Goal: Task Accomplishment & Management: Manage account settings

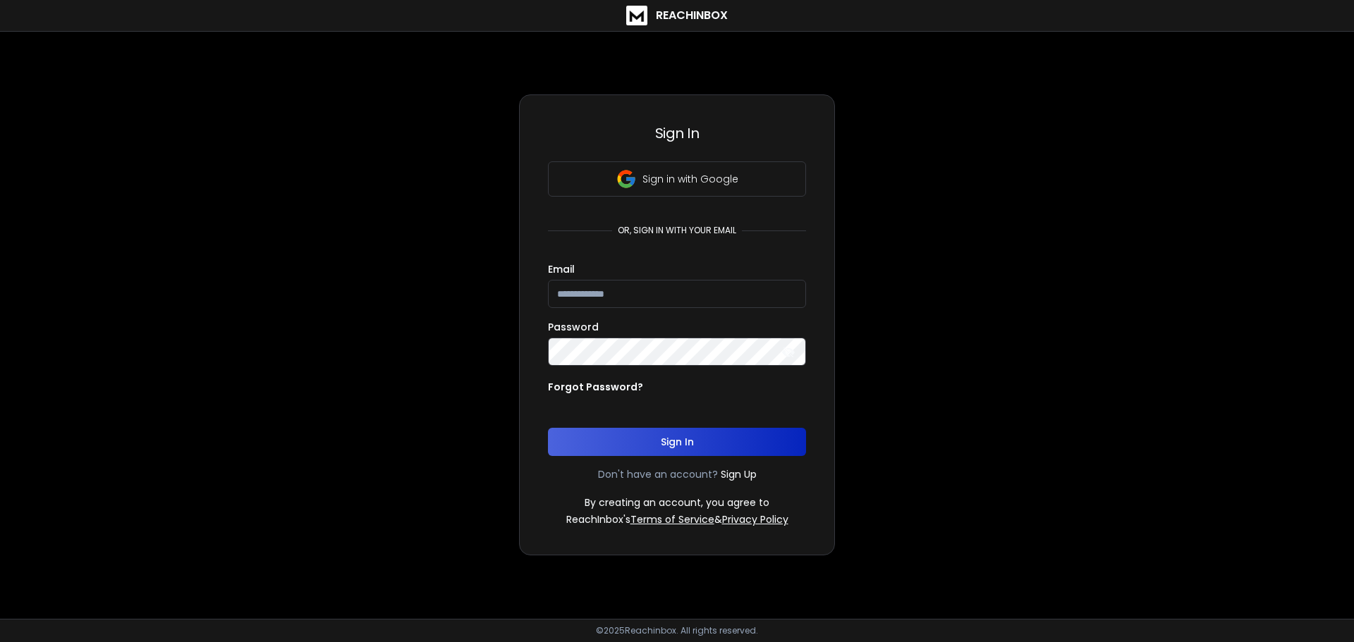
click at [639, 298] on input "email" at bounding box center [677, 294] width 258 height 28
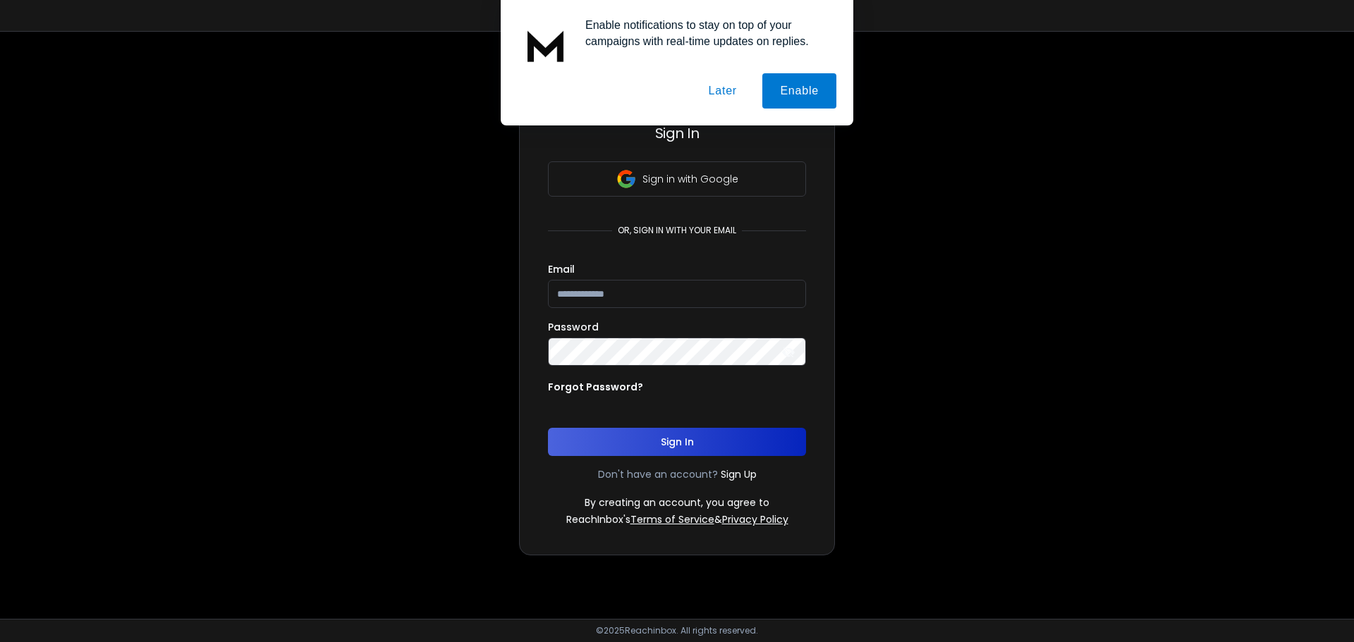
click at [791, 290] on input "email" at bounding box center [677, 294] width 258 height 28
click at [799, 79] on button "Enable" at bounding box center [799, 90] width 74 height 35
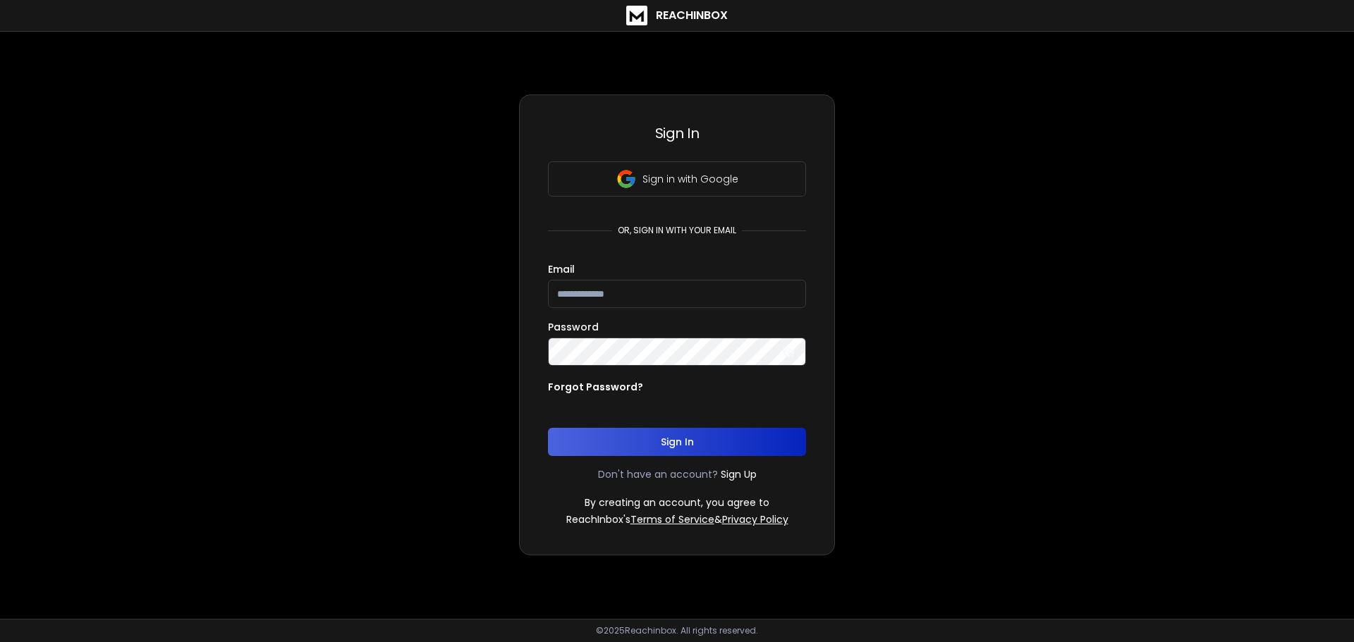
type input "**********"
click at [661, 444] on button "Sign In" at bounding box center [677, 442] width 258 height 28
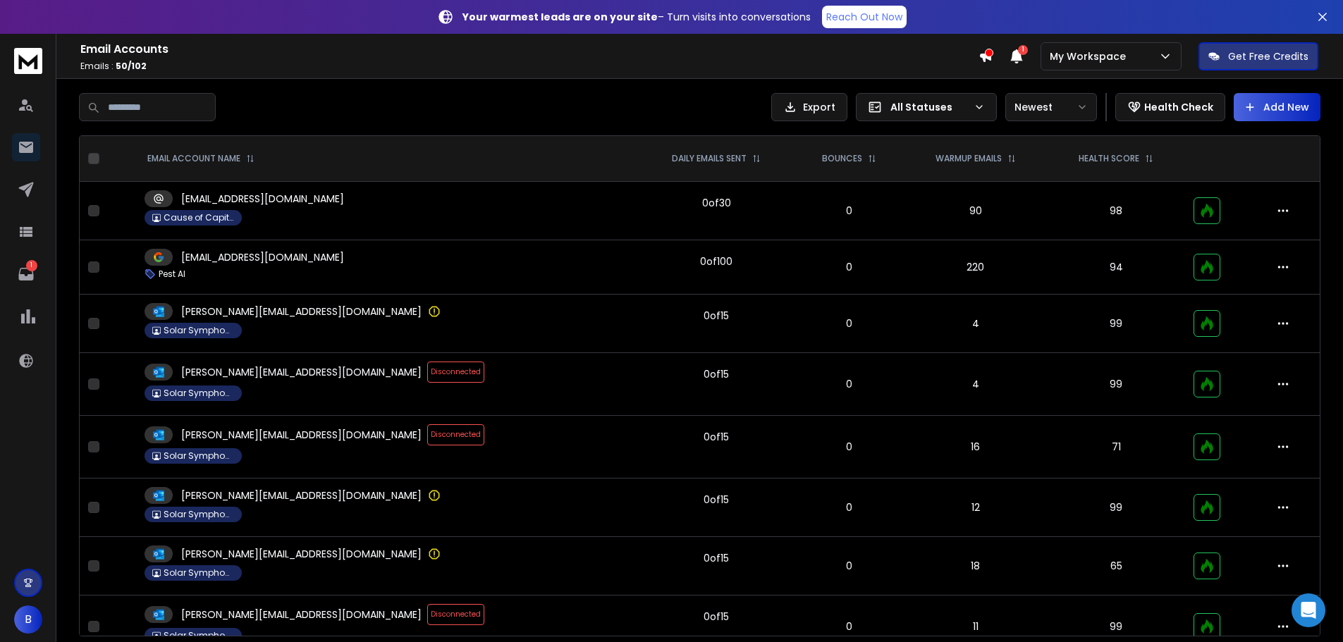
click at [1263, 108] on button "Add New" at bounding box center [1277, 107] width 87 height 28
